Goal: Task Accomplishment & Management: Use online tool/utility

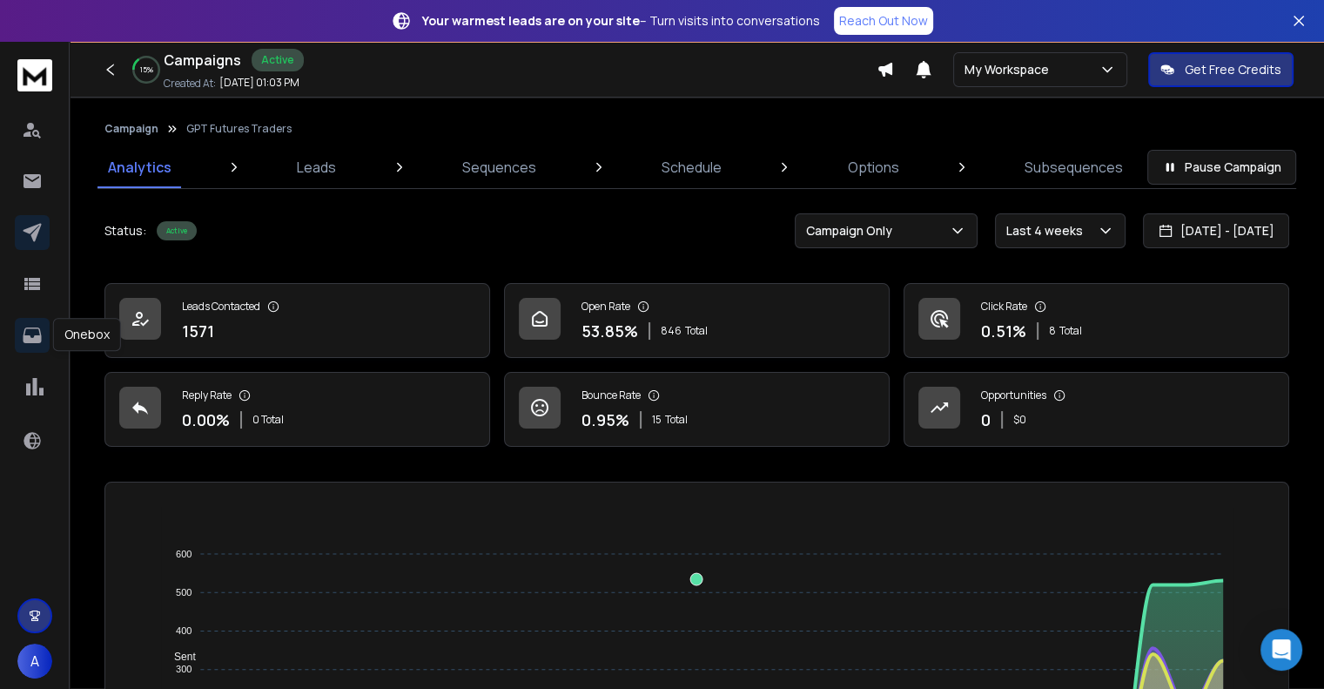
click at [33, 333] on icon at bounding box center [32, 335] width 21 height 21
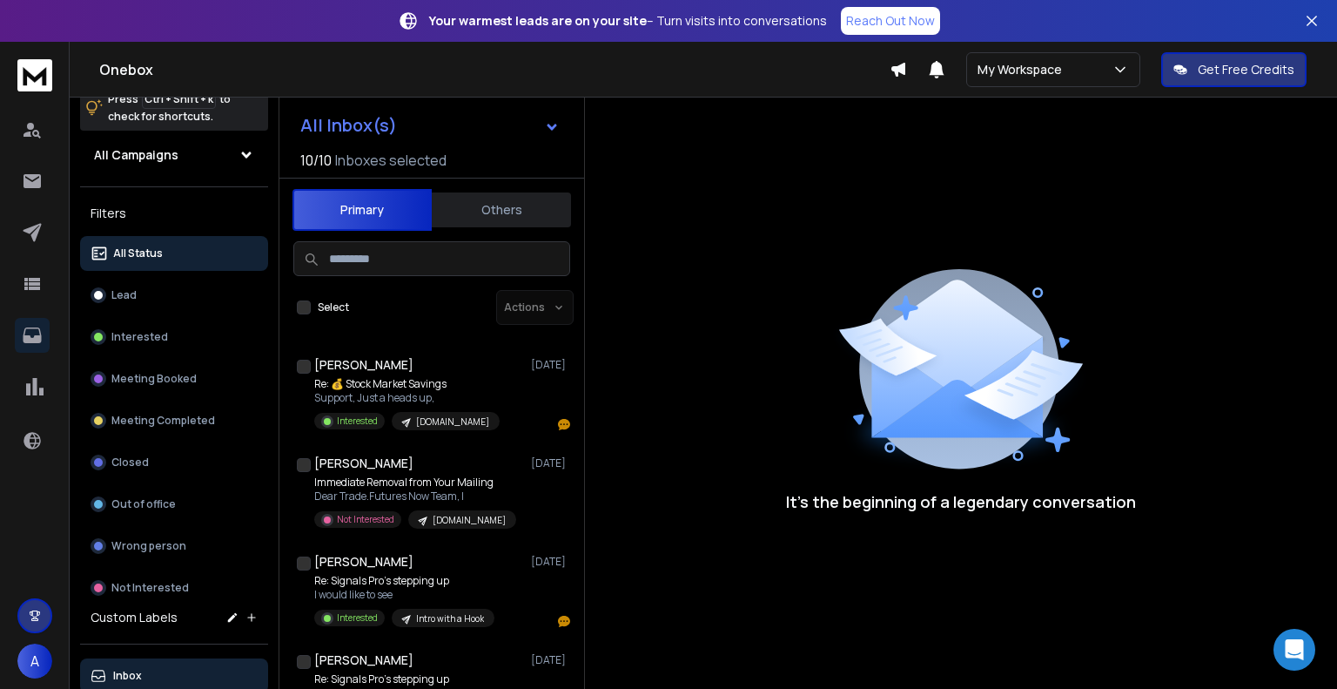
scroll to position [87, 0]
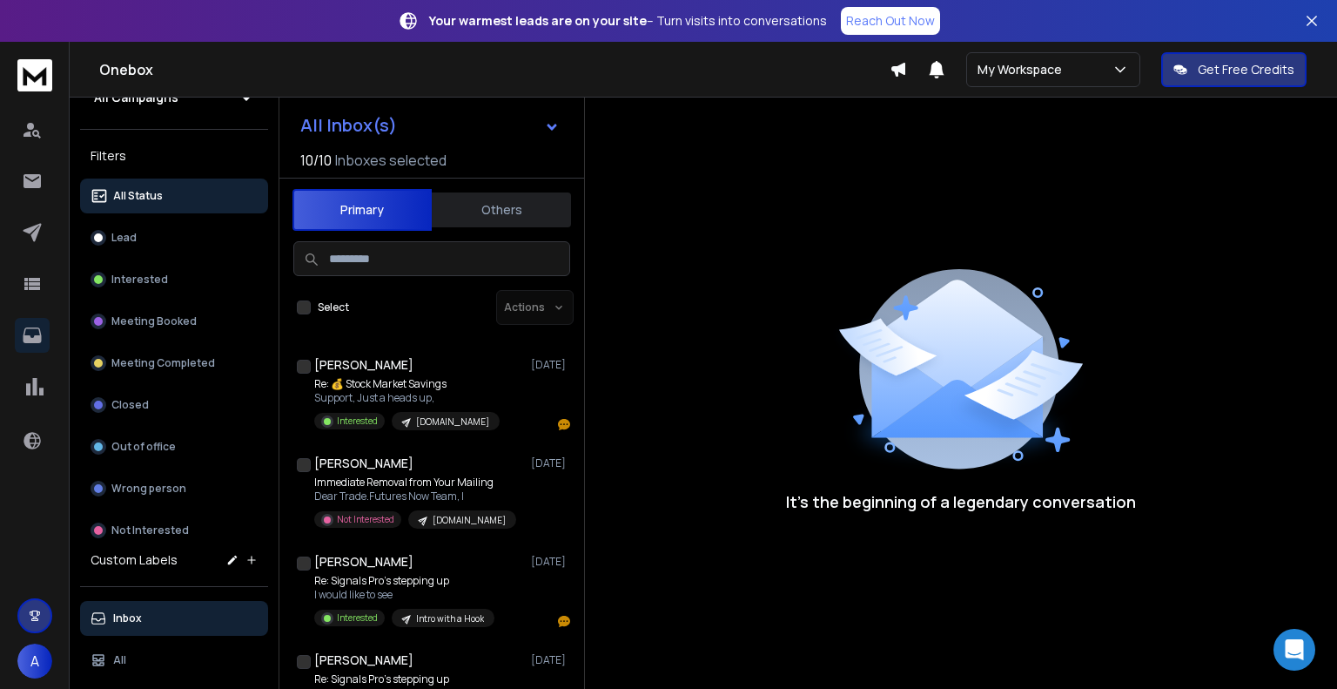
click at [504, 218] on button "Others" at bounding box center [501, 210] width 139 height 38
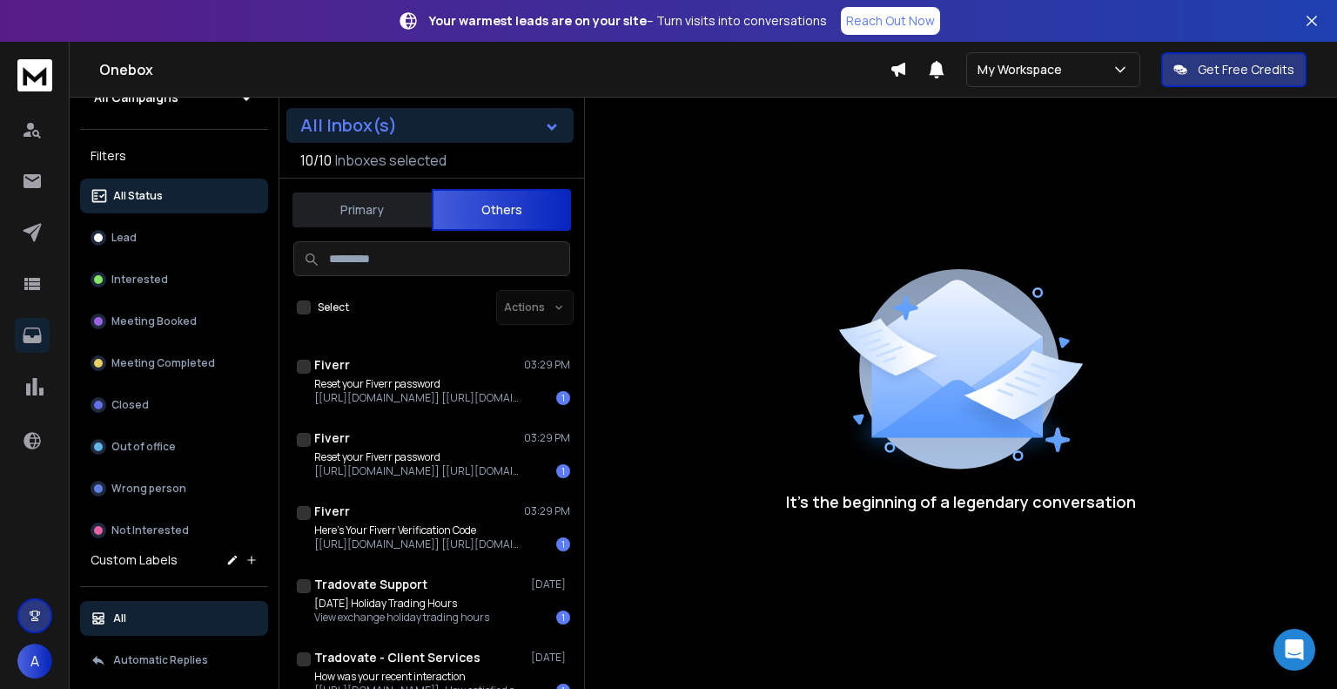
click at [458, 125] on button "All Inbox(s)" at bounding box center [429, 125] width 287 height 35
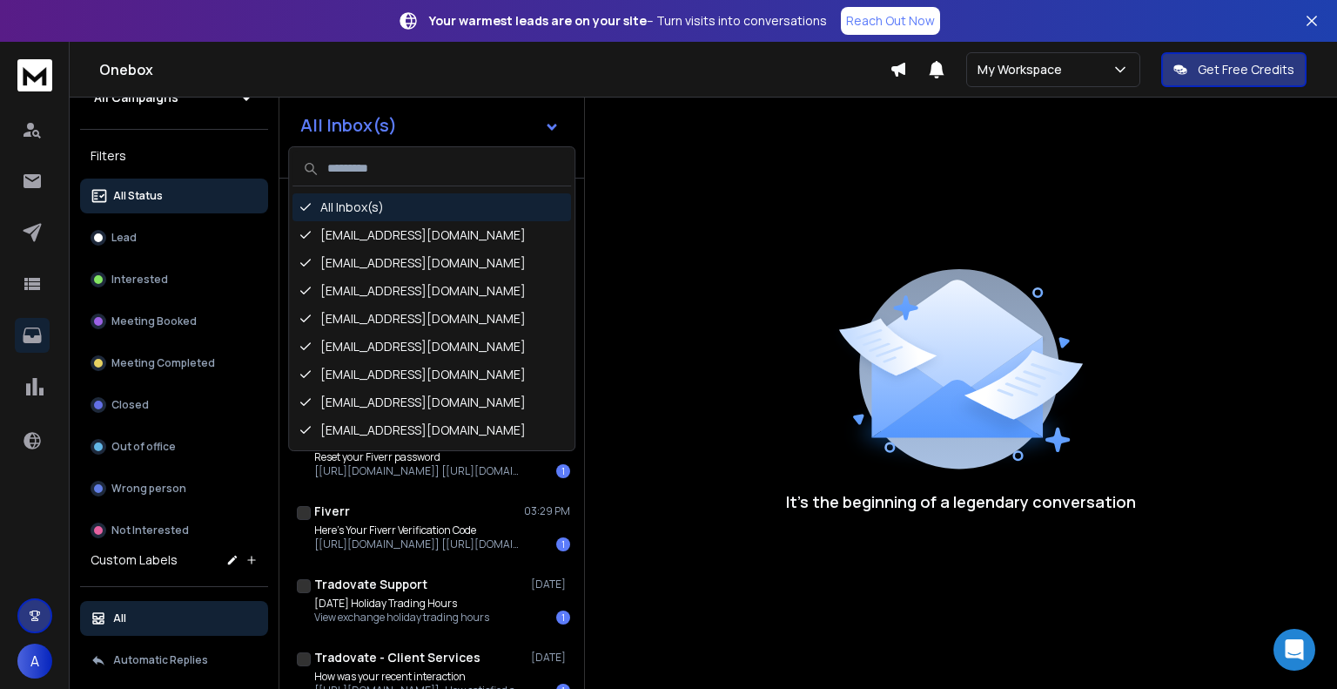
click at [354, 212] on div "All Inbox(s)" at bounding box center [432, 207] width 279 height 28
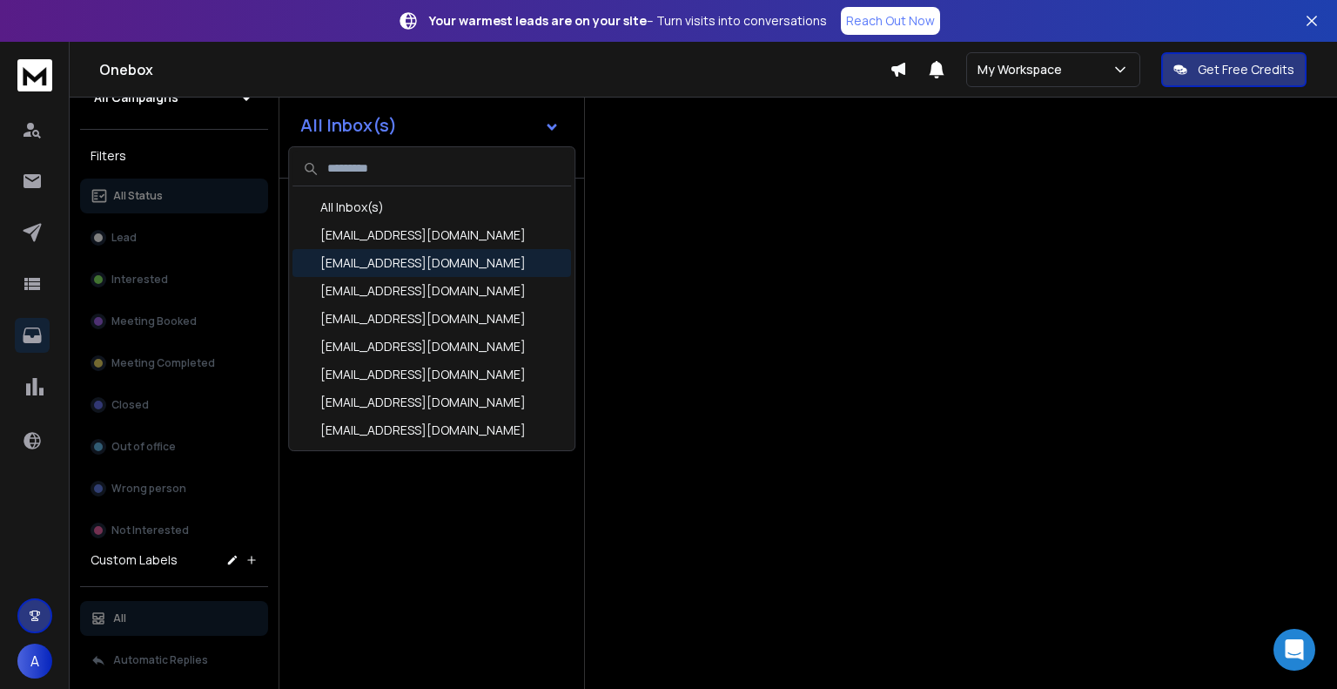
click at [345, 264] on div "[EMAIL_ADDRESS][DOMAIN_NAME]" at bounding box center [432, 263] width 279 height 28
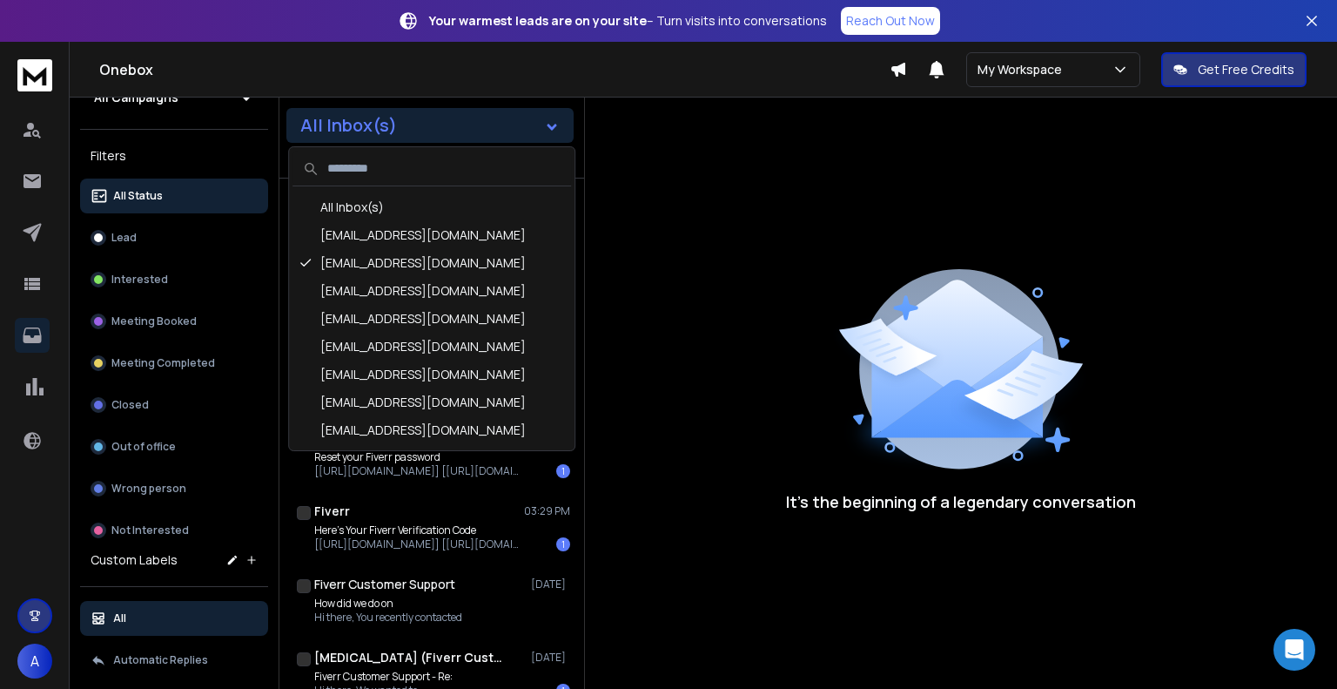
click at [545, 123] on icon at bounding box center [552, 127] width 16 height 16
click at [477, 107] on div "All Inbox(s) 1 / 10 Inboxes selected Primary Others Select Actions Fiverr 03:29…" at bounding box center [431, 442] width 305 height 689
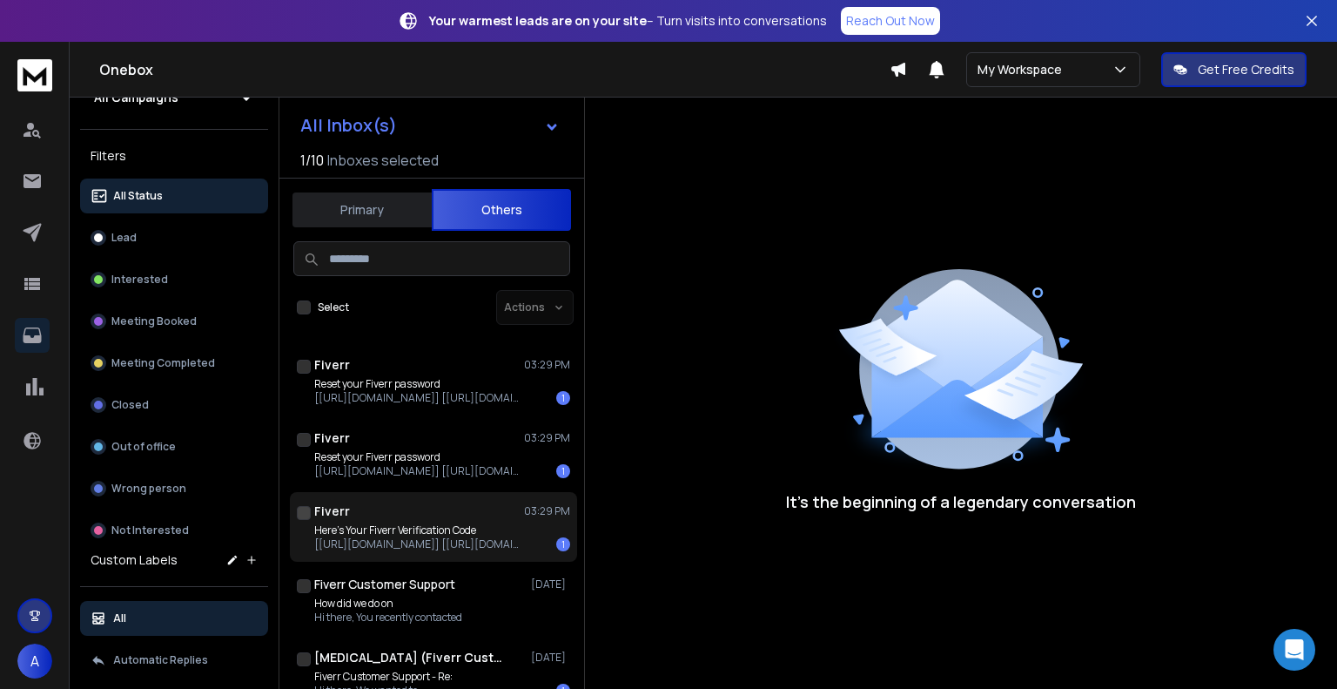
click at [399, 520] on div "Fiverr 03:29 PM Here's Your Fiverr Verification Code [[URL][DOMAIN_NAME]] [[URL…" at bounding box center [442, 526] width 256 height 49
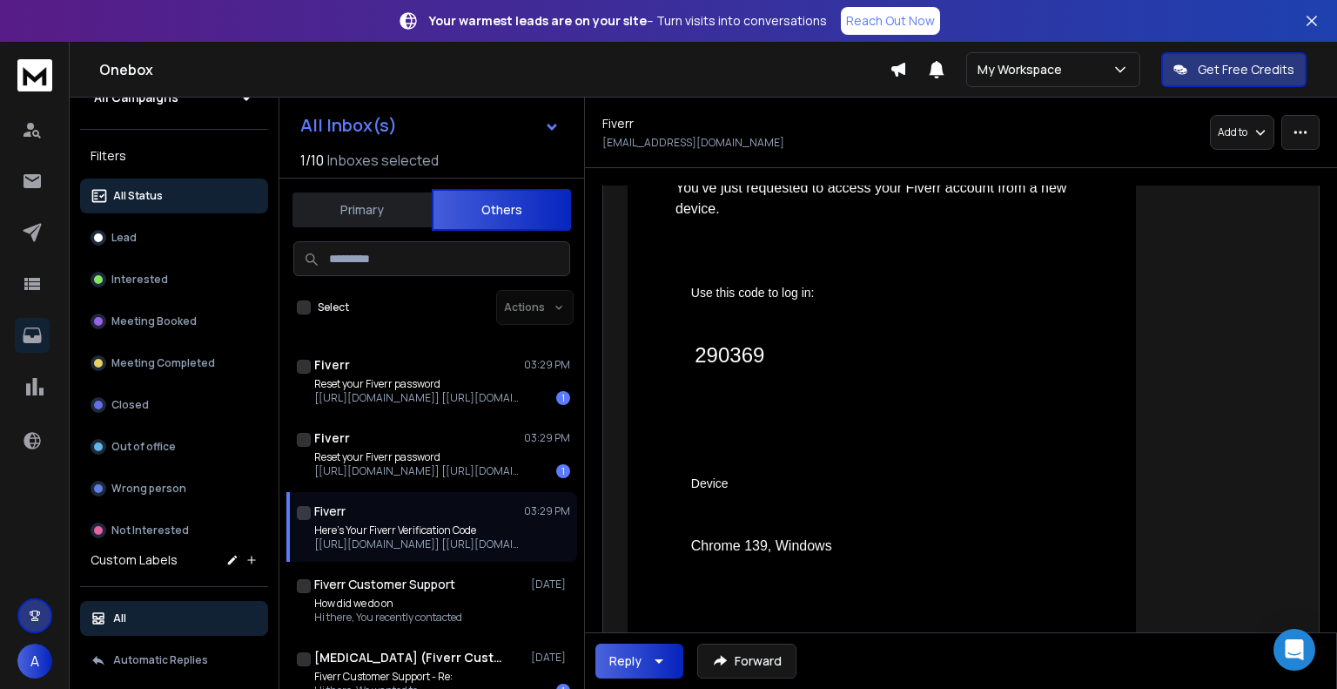
scroll to position [784, 0]
drag, startPoint x: 768, startPoint y: 434, endPoint x: 697, endPoint y: 436, distance: 70.6
click at [697, 387] on p "Use this code to log in: 290369" at bounding box center [882, 323] width 413 height 128
copy span "290369"
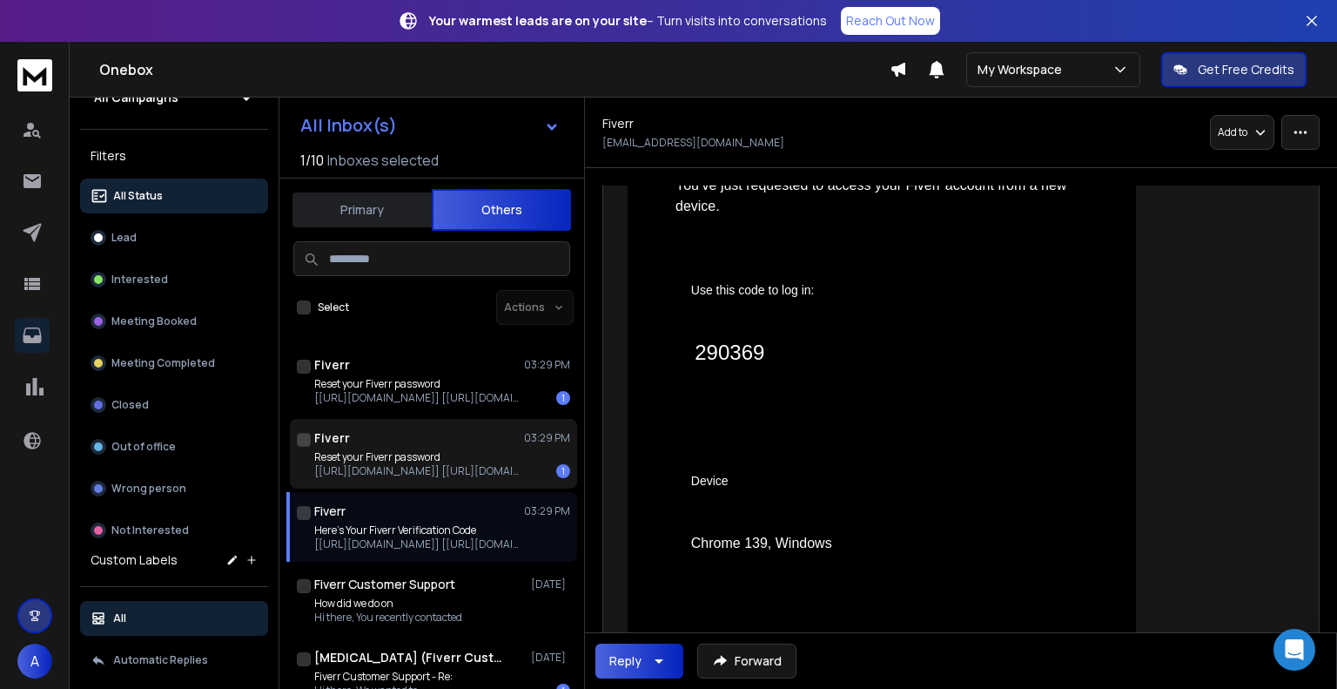
click at [409, 476] on p "[[URL][DOMAIN_NAME]] [[URL][DOMAIN_NAME]] [URL][DOMAIN_NAME] Reset Your Fiverr …" at bounding box center [418, 471] width 209 height 14
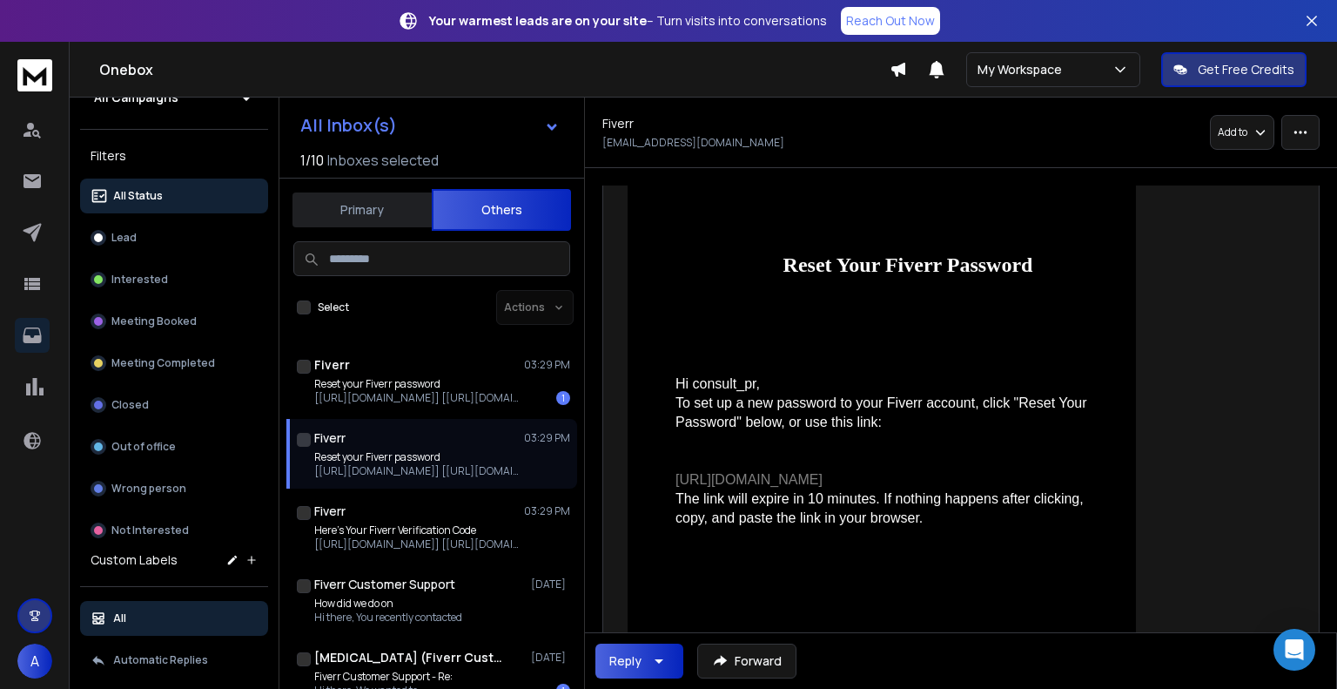
scroll to position [522, 0]
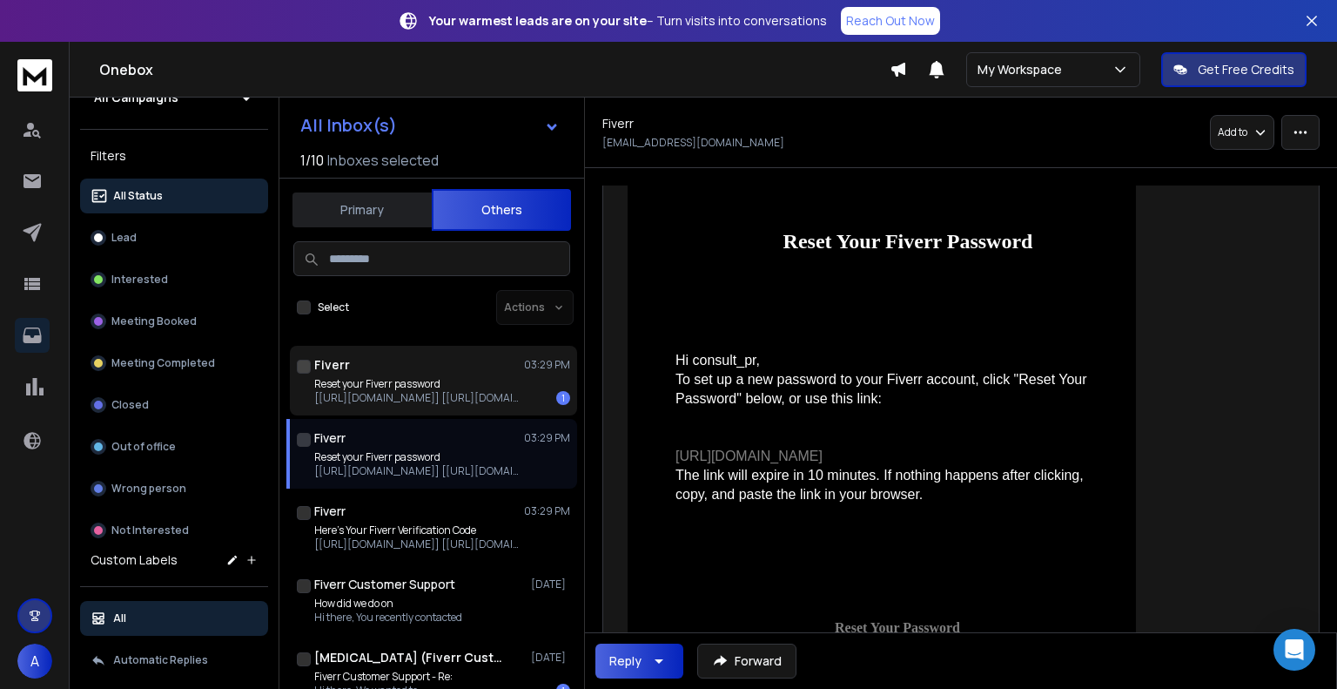
click at [401, 385] on p "Reset your Fiverr password" at bounding box center [418, 384] width 209 height 14
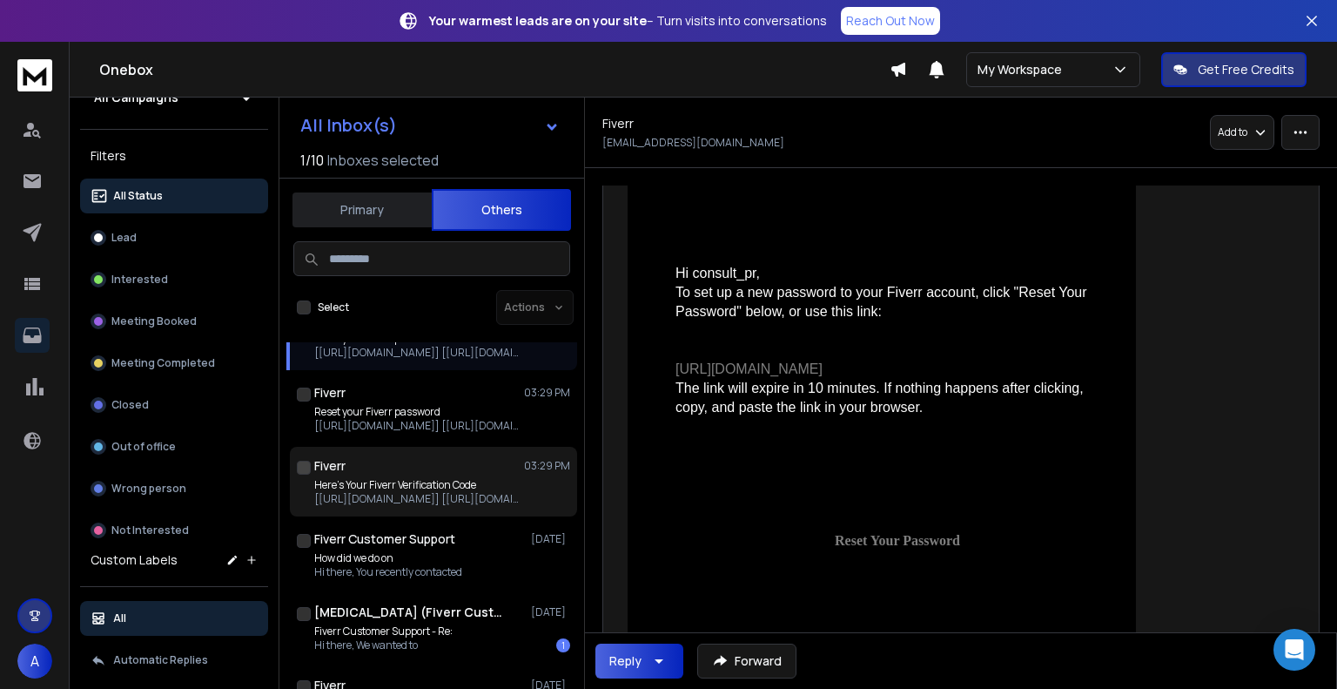
scroll to position [87, 0]
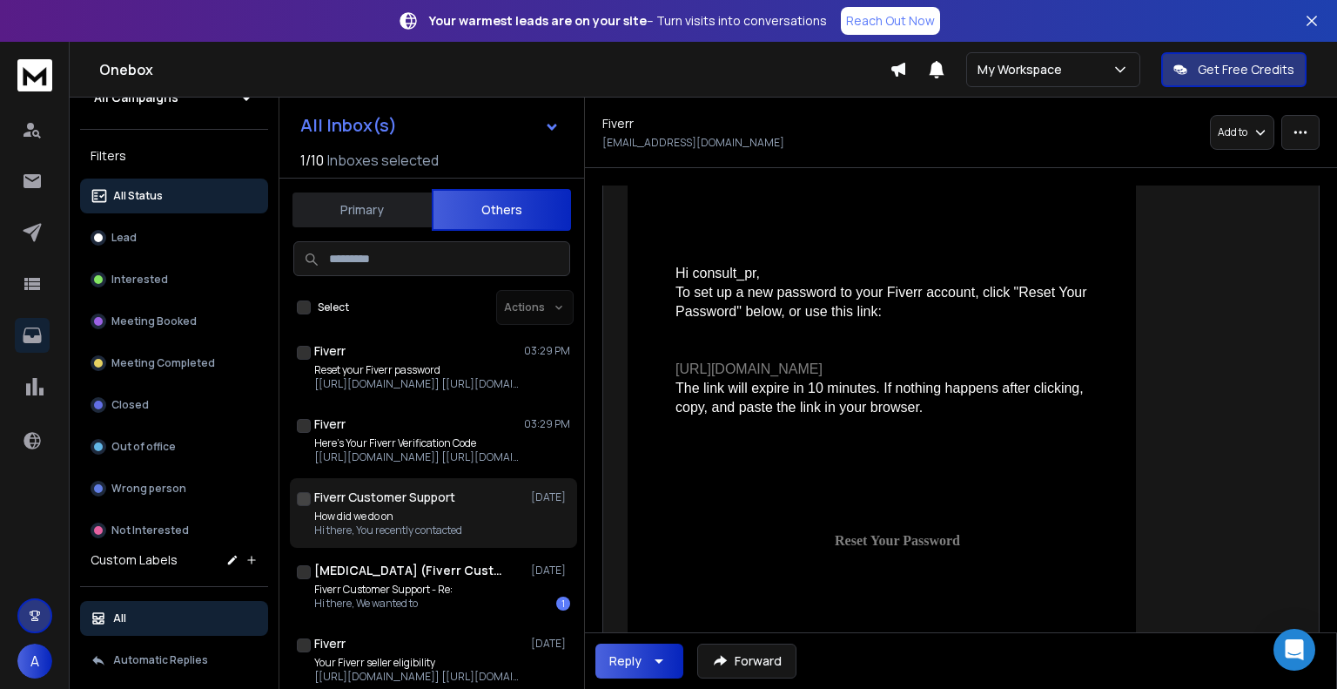
click at [413, 513] on p "How did we do on" at bounding box center [388, 516] width 148 height 14
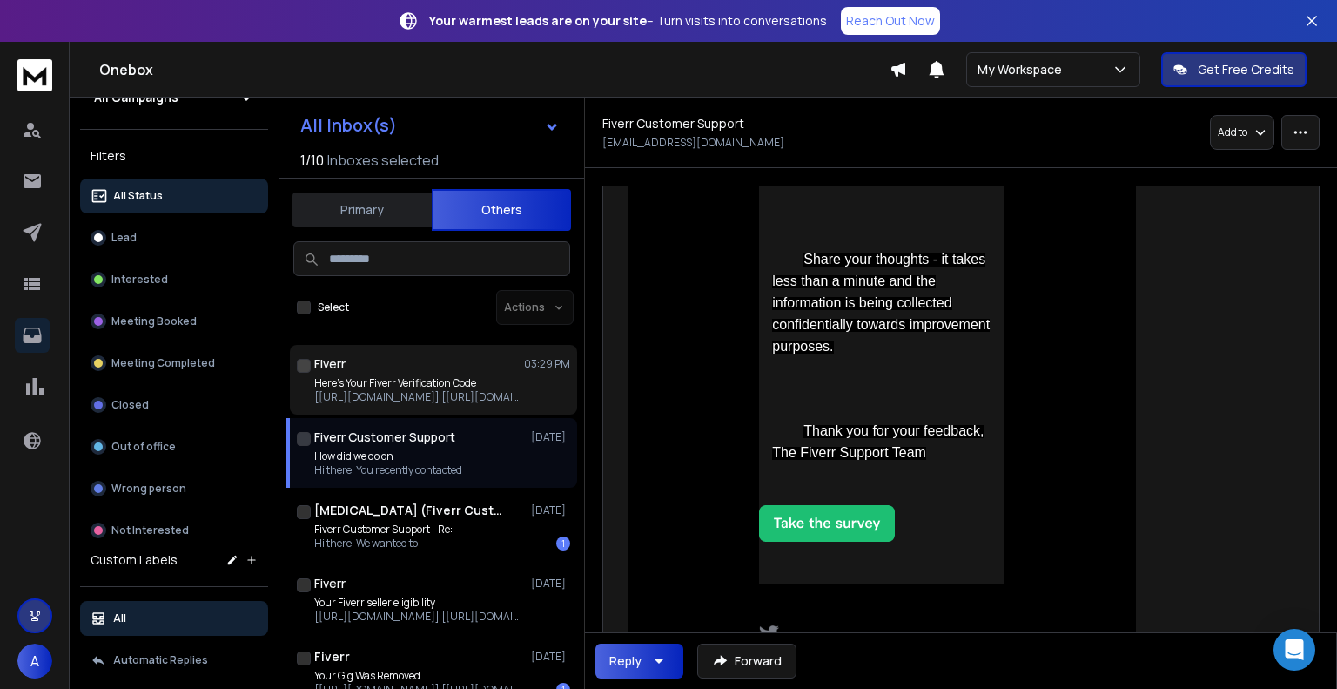
scroll to position [174, 0]
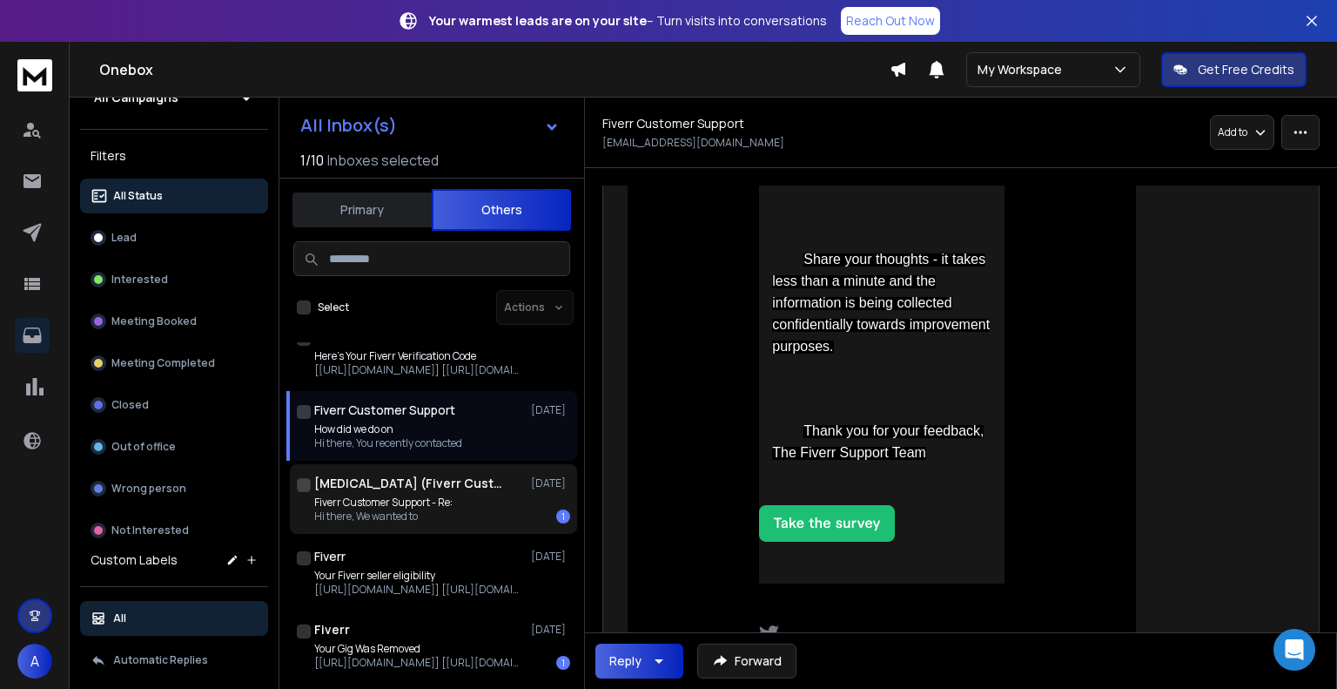
click at [381, 497] on p "Fiverr Customer Support - Re:" at bounding box center [383, 502] width 138 height 14
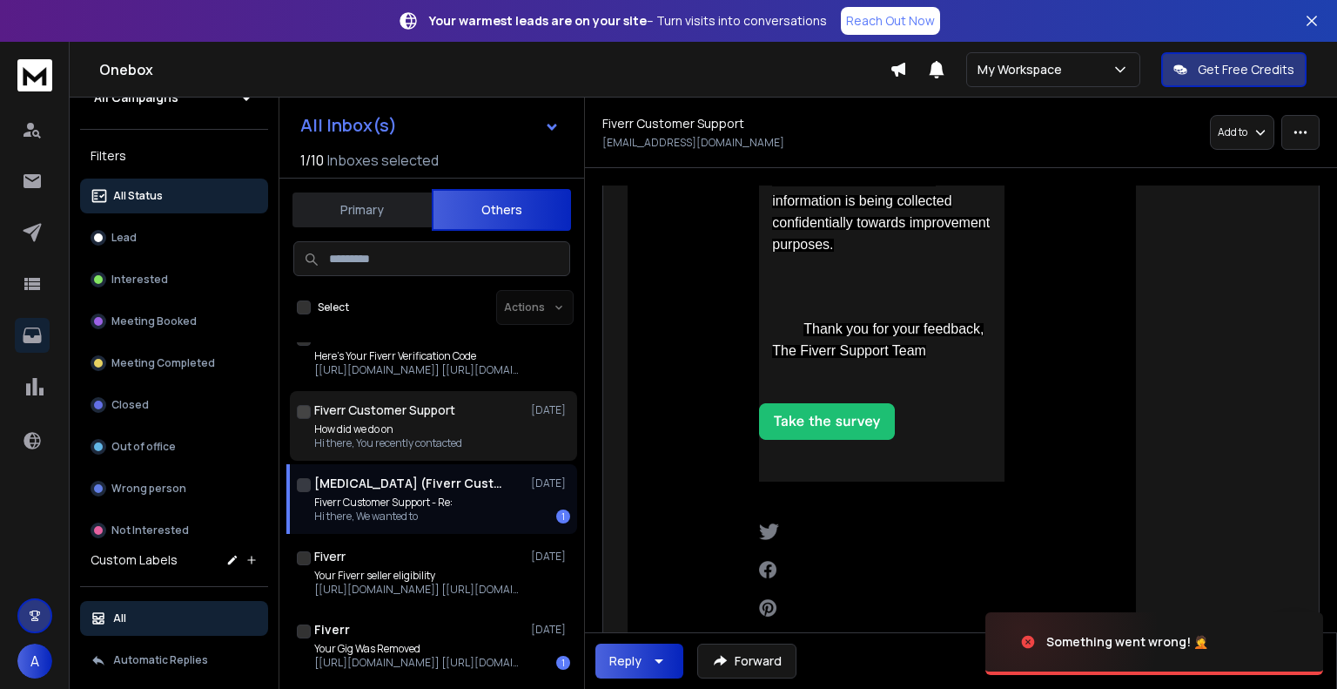
scroll to position [958, 0]
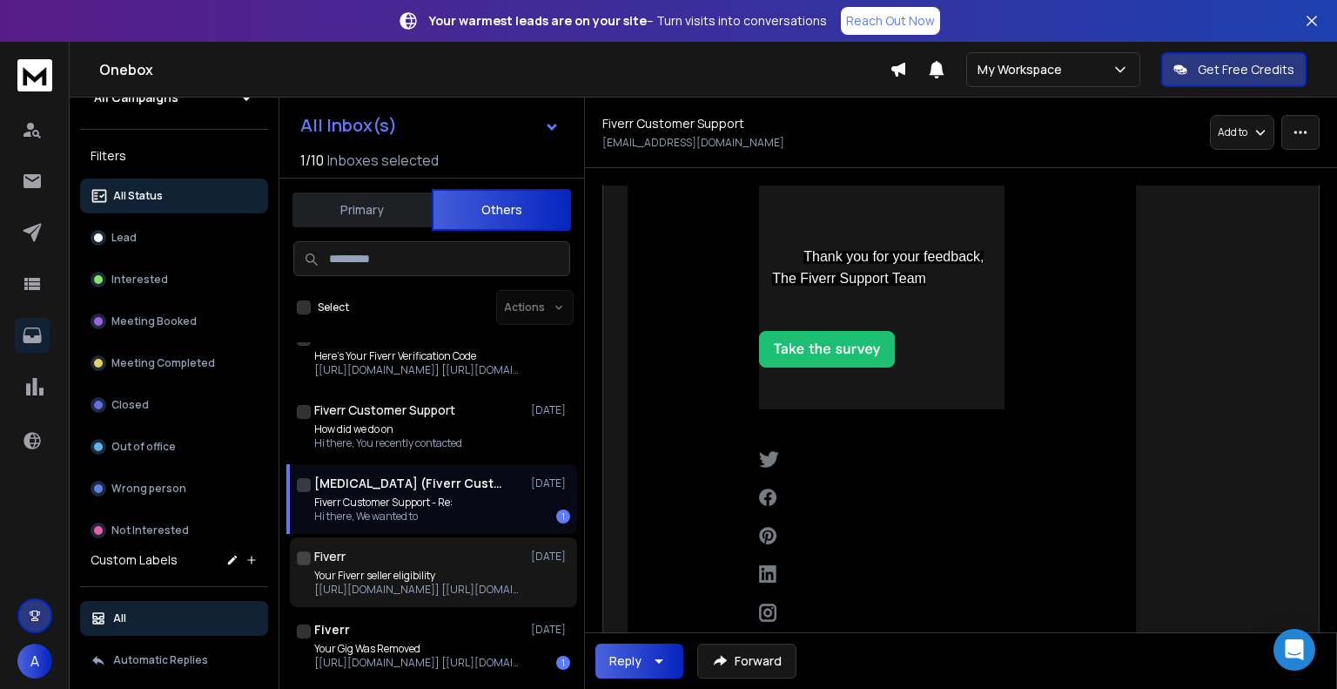
click at [388, 581] on p "Your Fiverr seller eligibility" at bounding box center [418, 576] width 209 height 14
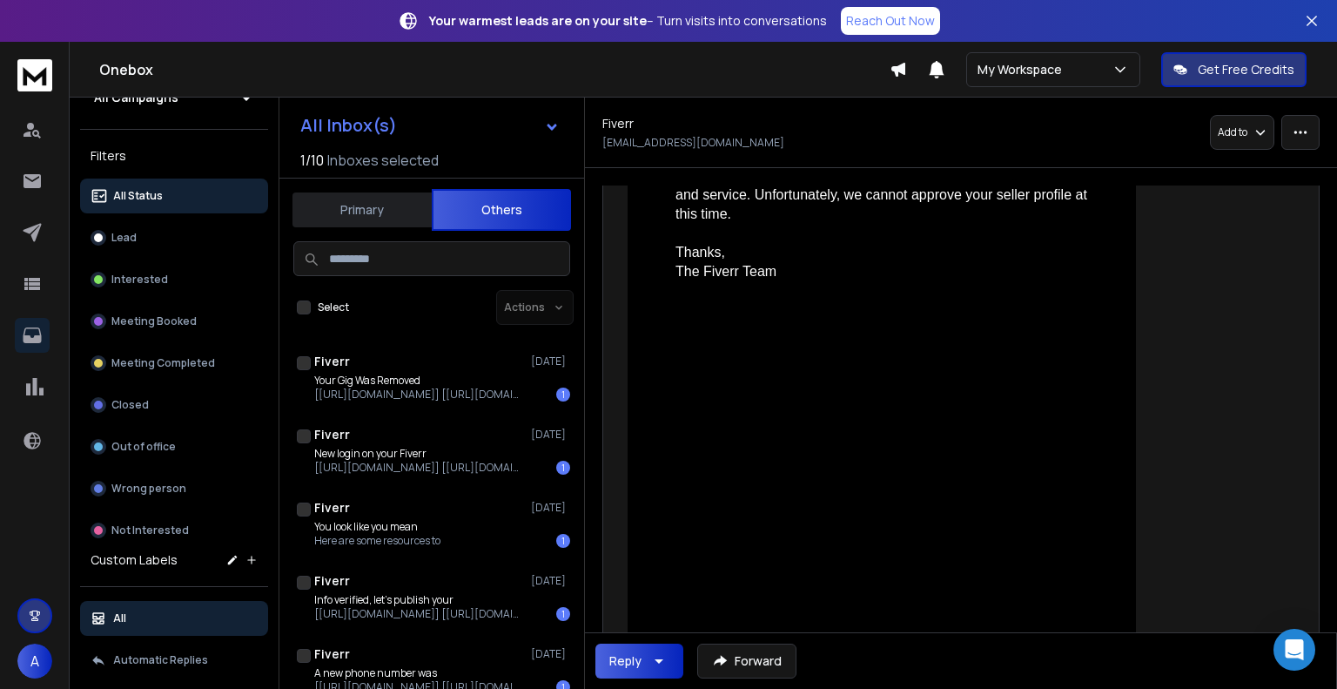
scroll to position [522, 0]
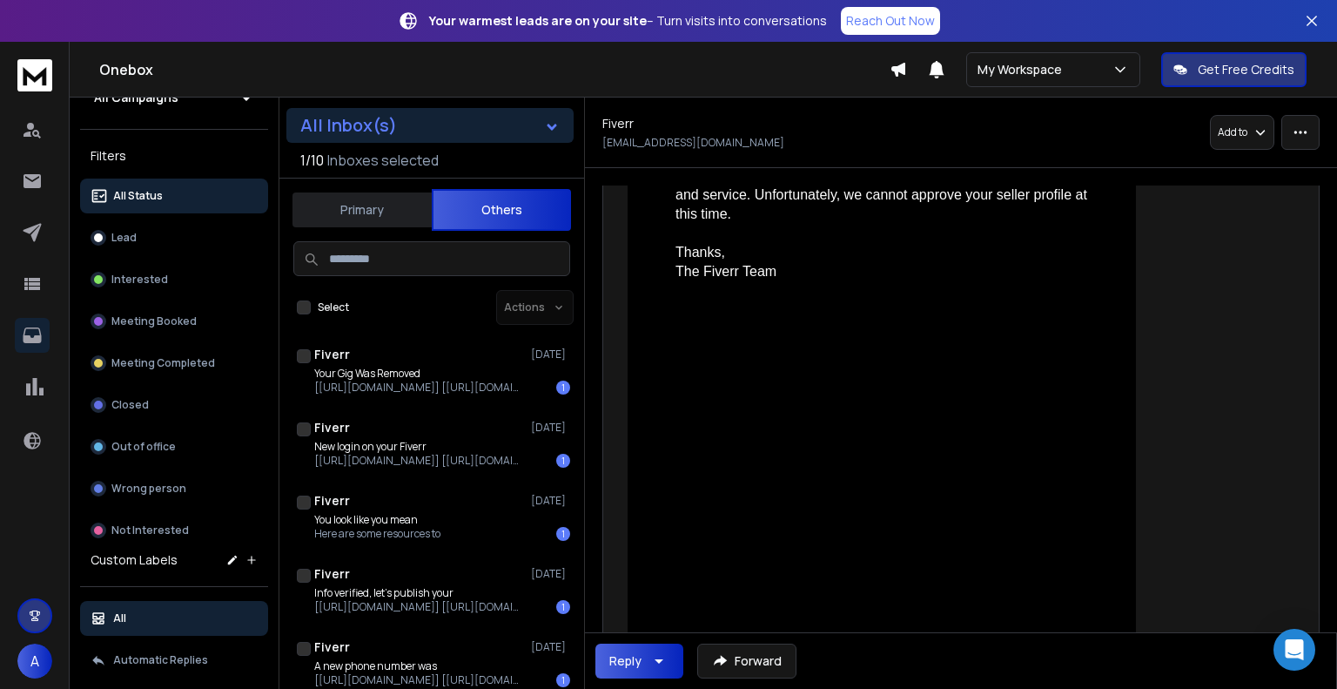
click at [378, 126] on div "All Inbox(s)" at bounding box center [348, 125] width 97 height 17
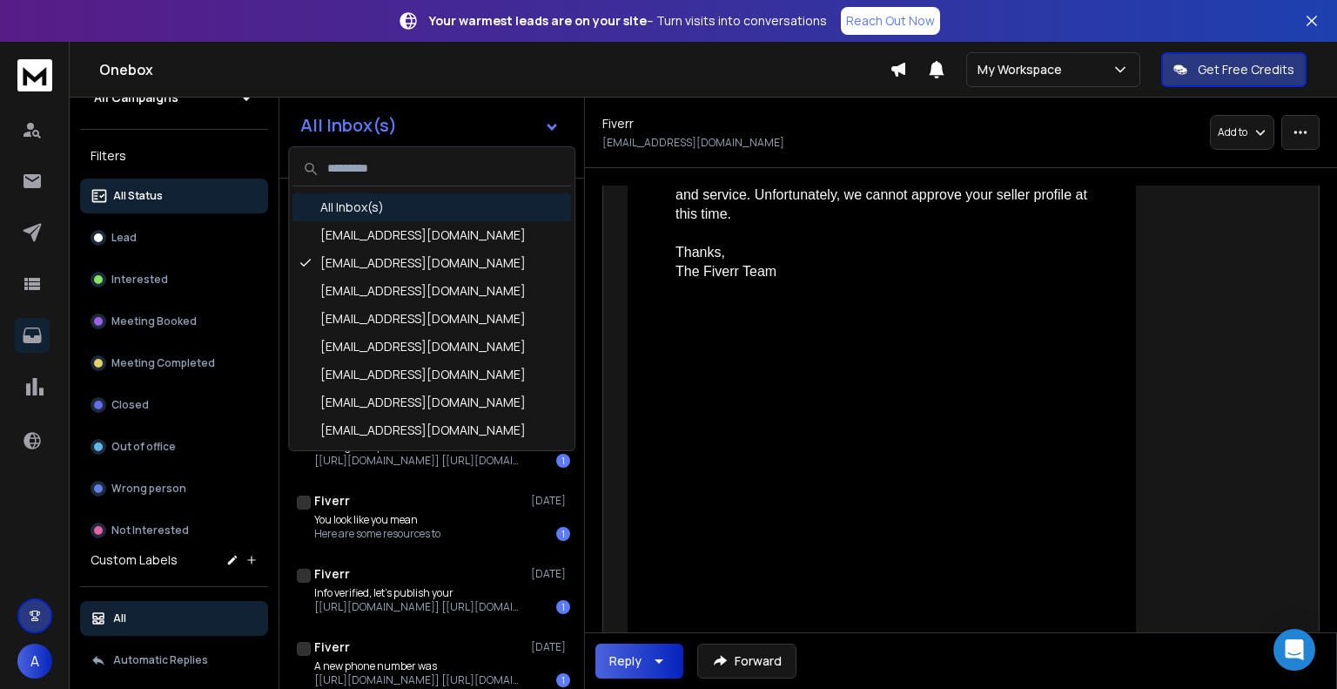
click at [340, 203] on div "All Inbox(s)" at bounding box center [432, 207] width 279 height 28
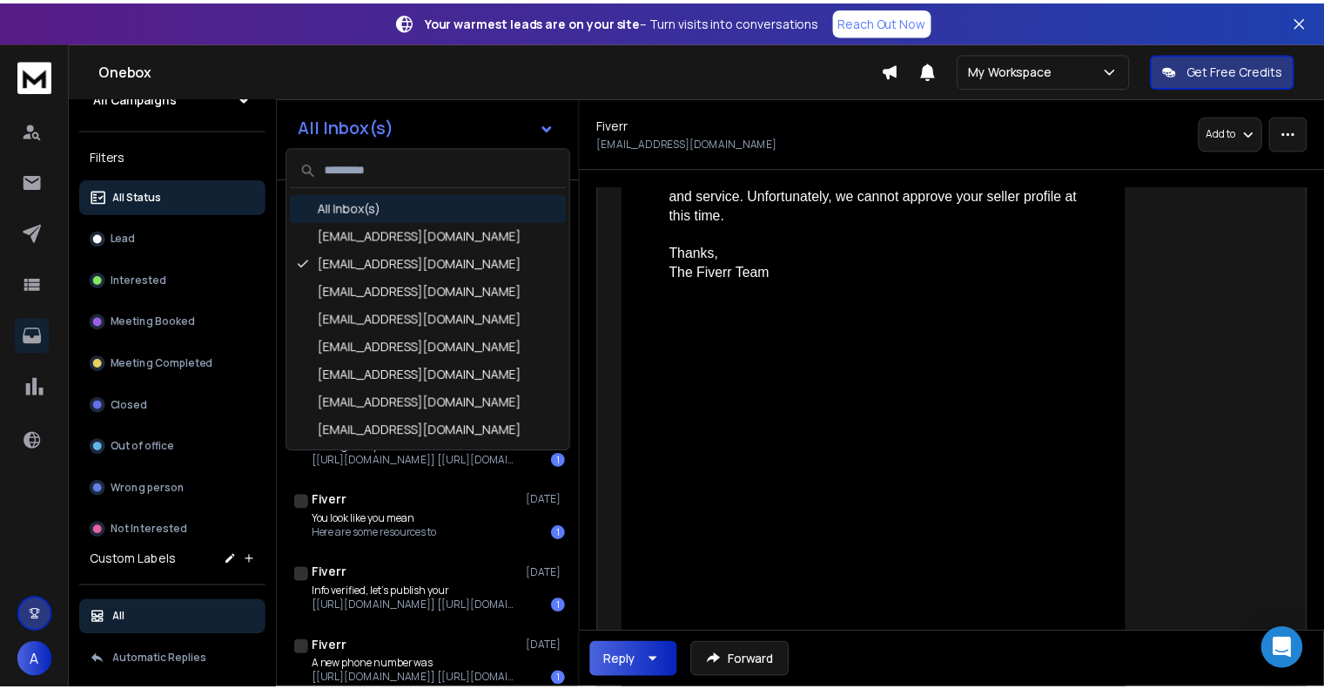
scroll to position [0, 0]
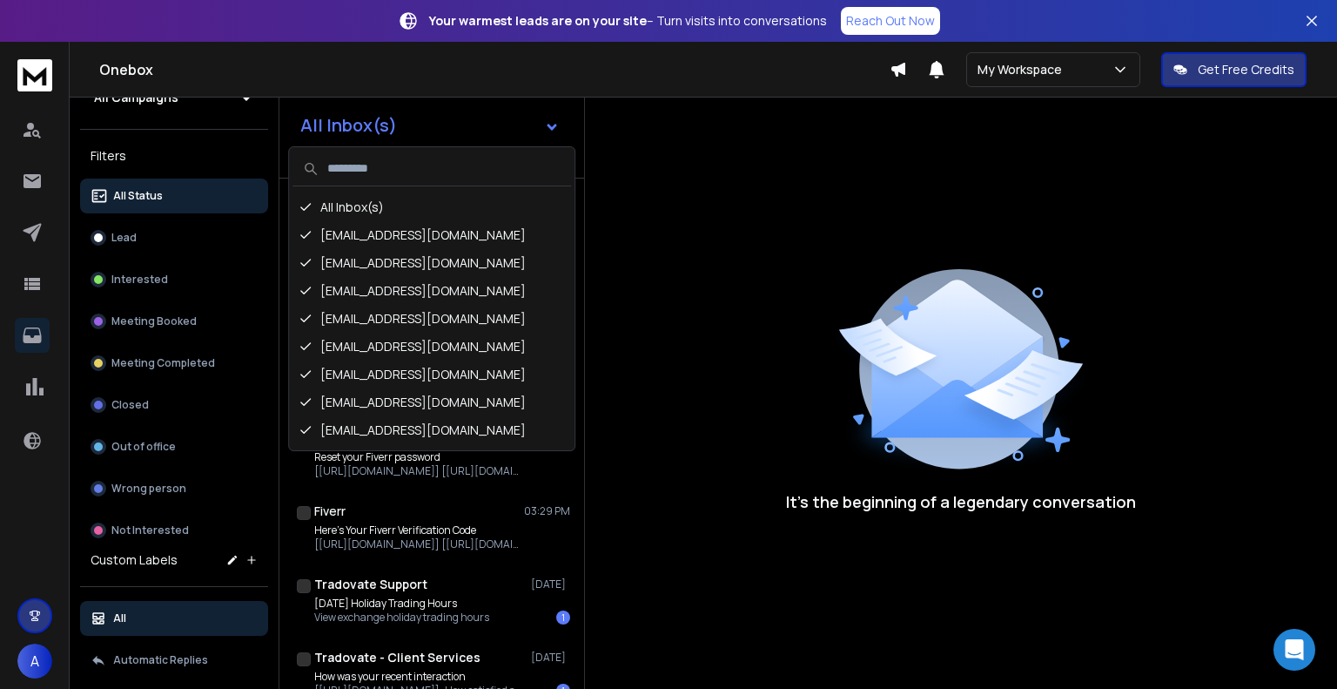
click at [50, 172] on div at bounding box center [35, 184] width 40 height 41
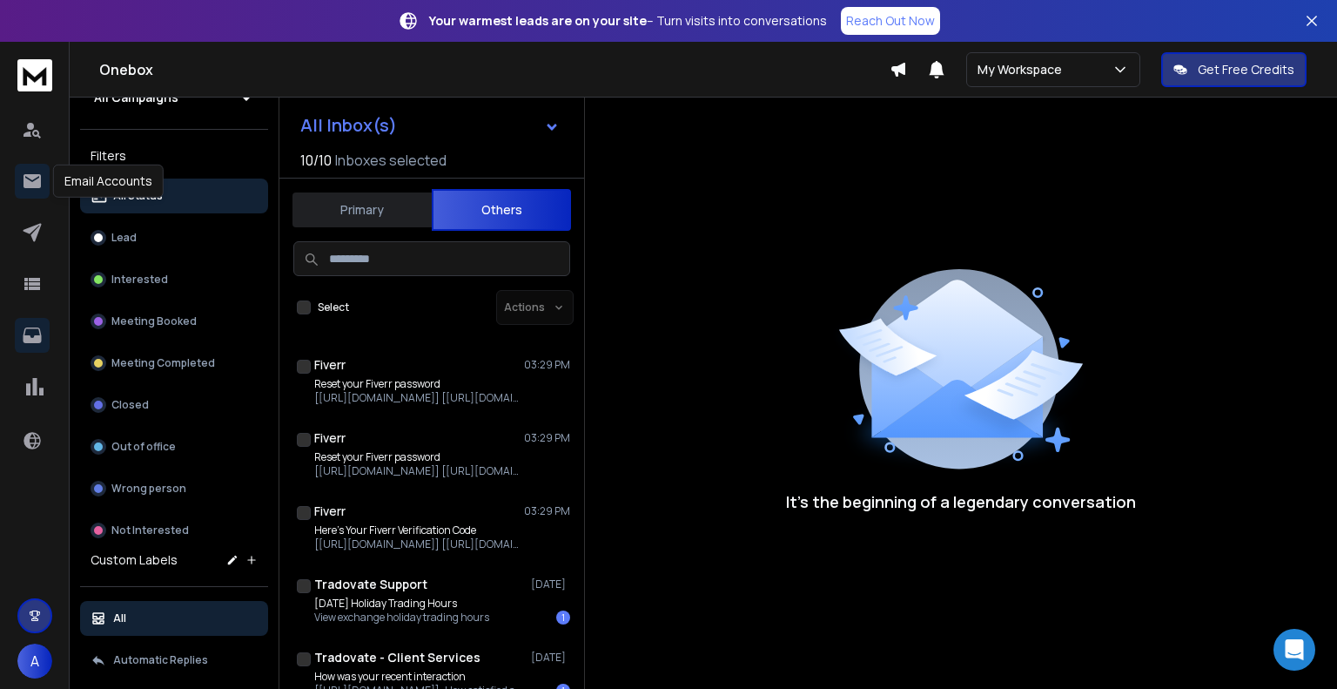
click at [38, 179] on icon at bounding box center [32, 181] width 17 height 14
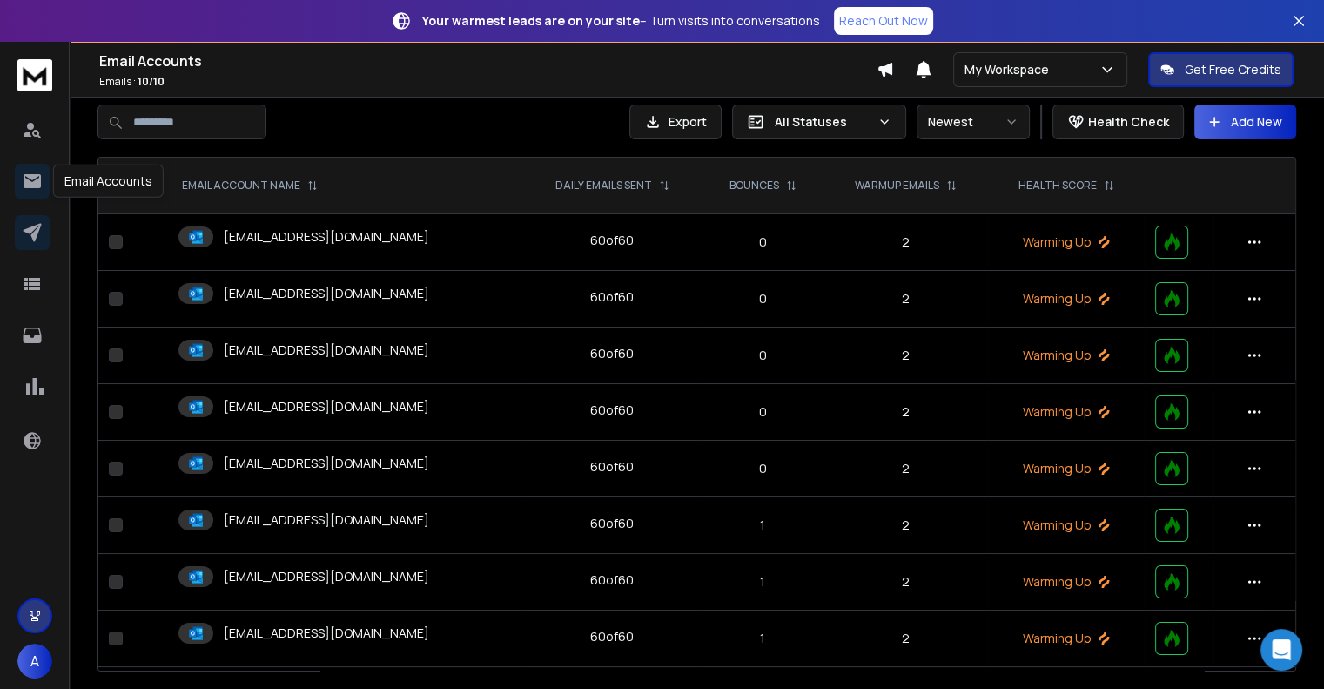
click at [37, 228] on icon at bounding box center [32, 232] width 21 height 21
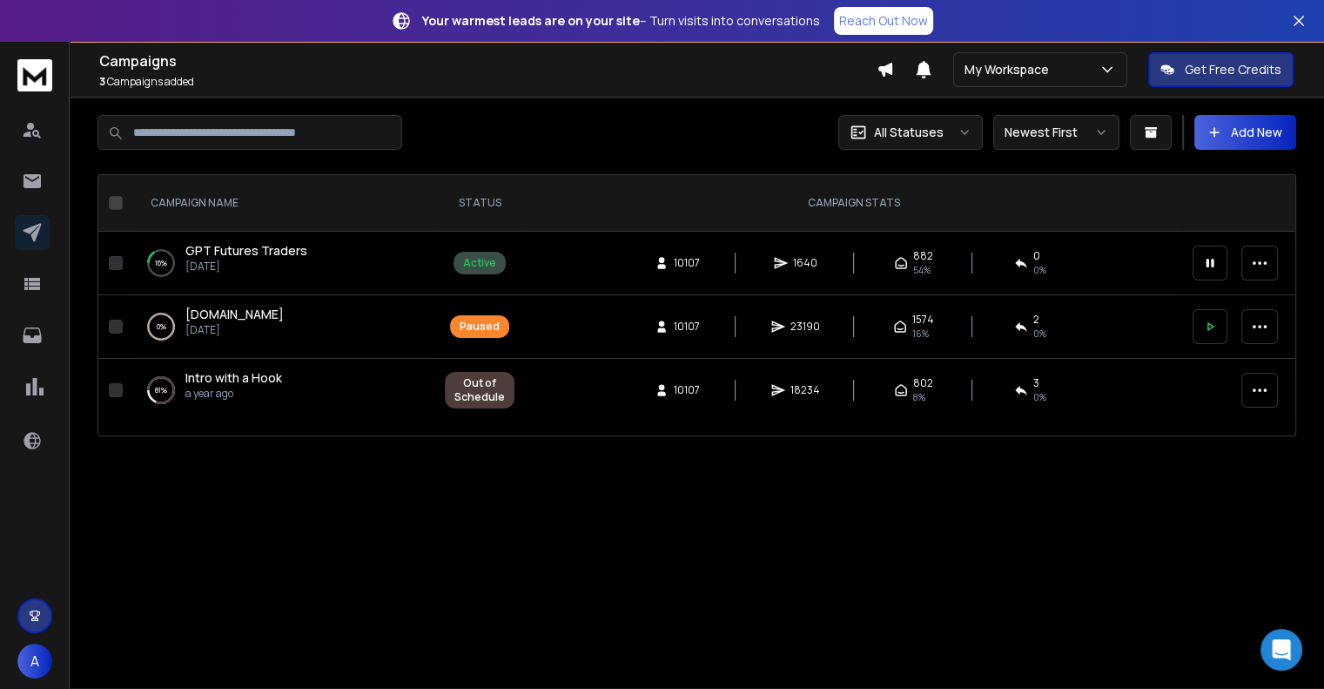
click at [247, 246] on span "GPT Futures Traders" at bounding box center [246, 250] width 122 height 17
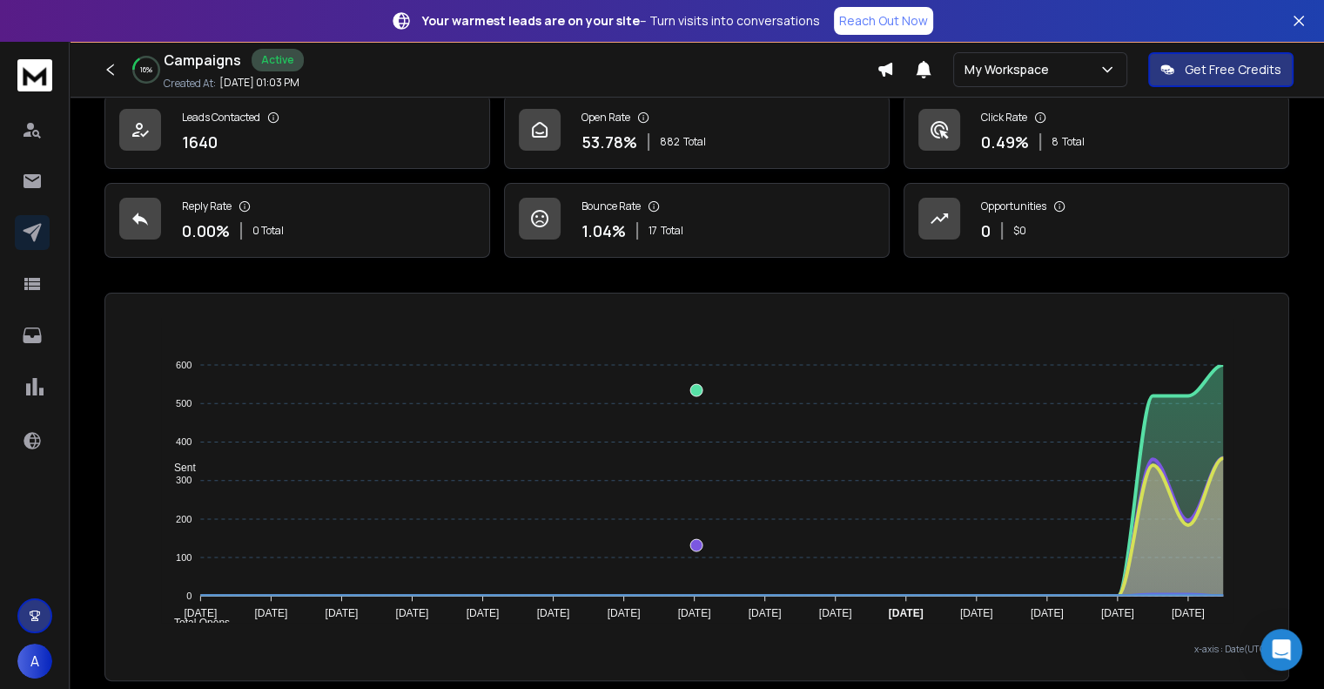
scroll to position [348, 0]
